Goal: Task Accomplishment & Management: Use online tool/utility

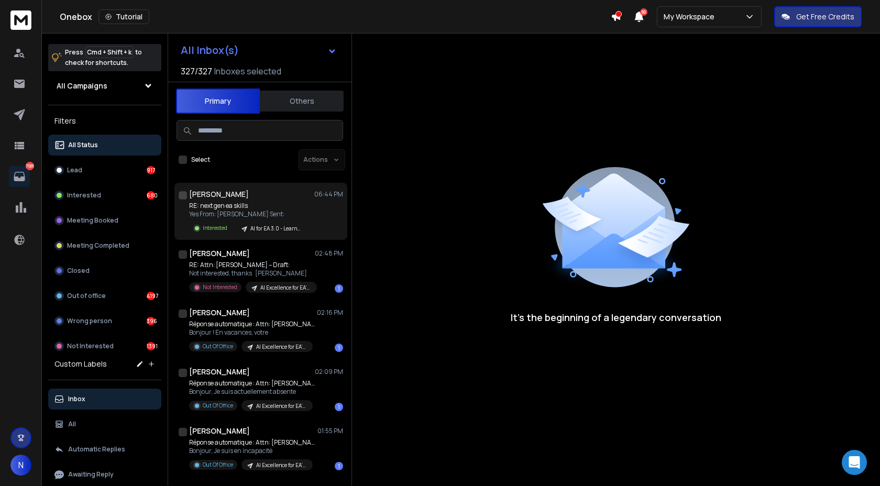
click at [284, 199] on div "[PERSON_NAME] 06:44 PM" at bounding box center [266, 194] width 154 height 10
click at [276, 210] on p "Re: chatgpt automation playbook" at bounding box center [248, 206] width 118 height 8
